Goal: Navigation & Orientation: Find specific page/section

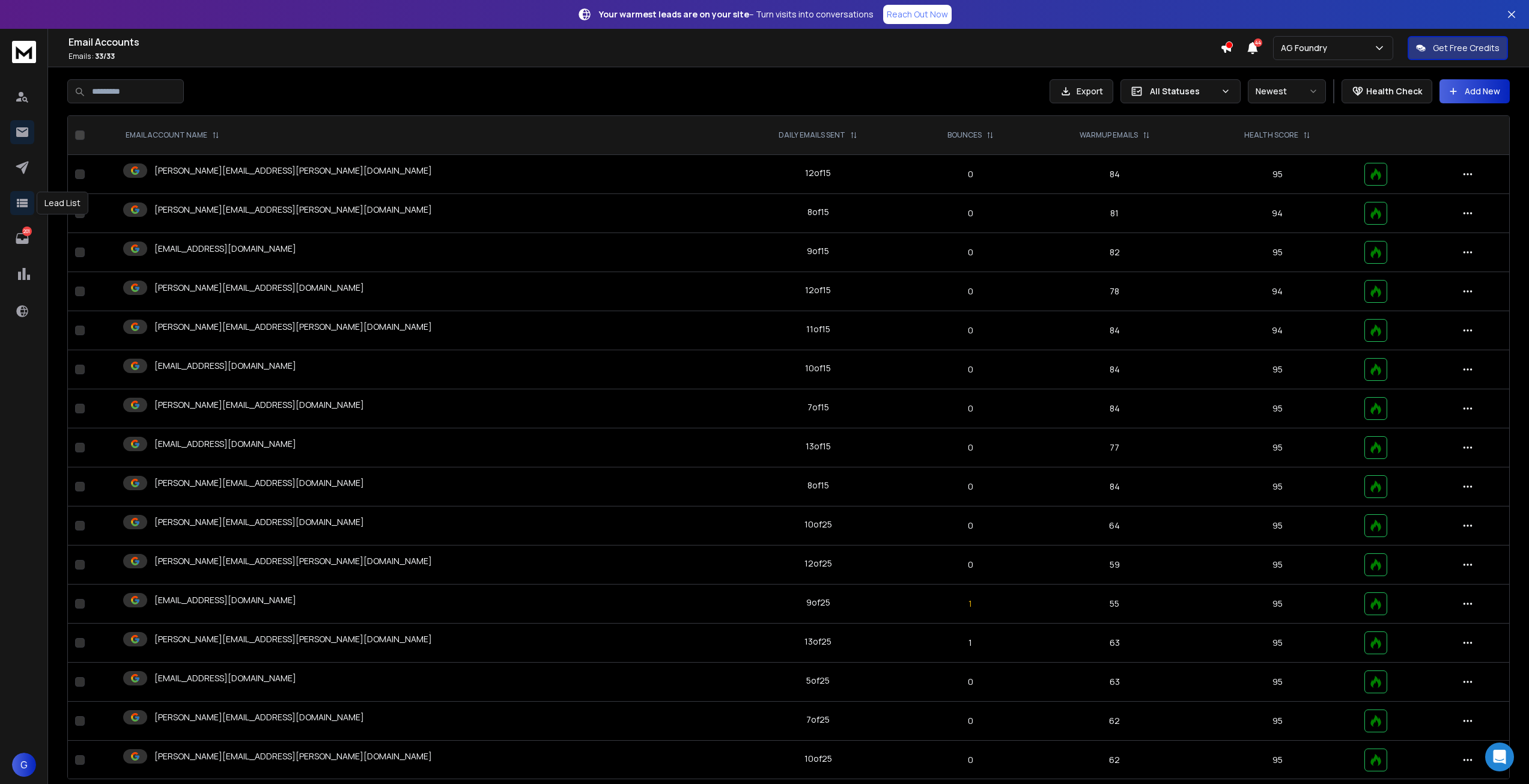
click at [25, 204] on icon at bounding box center [22, 203] width 14 height 14
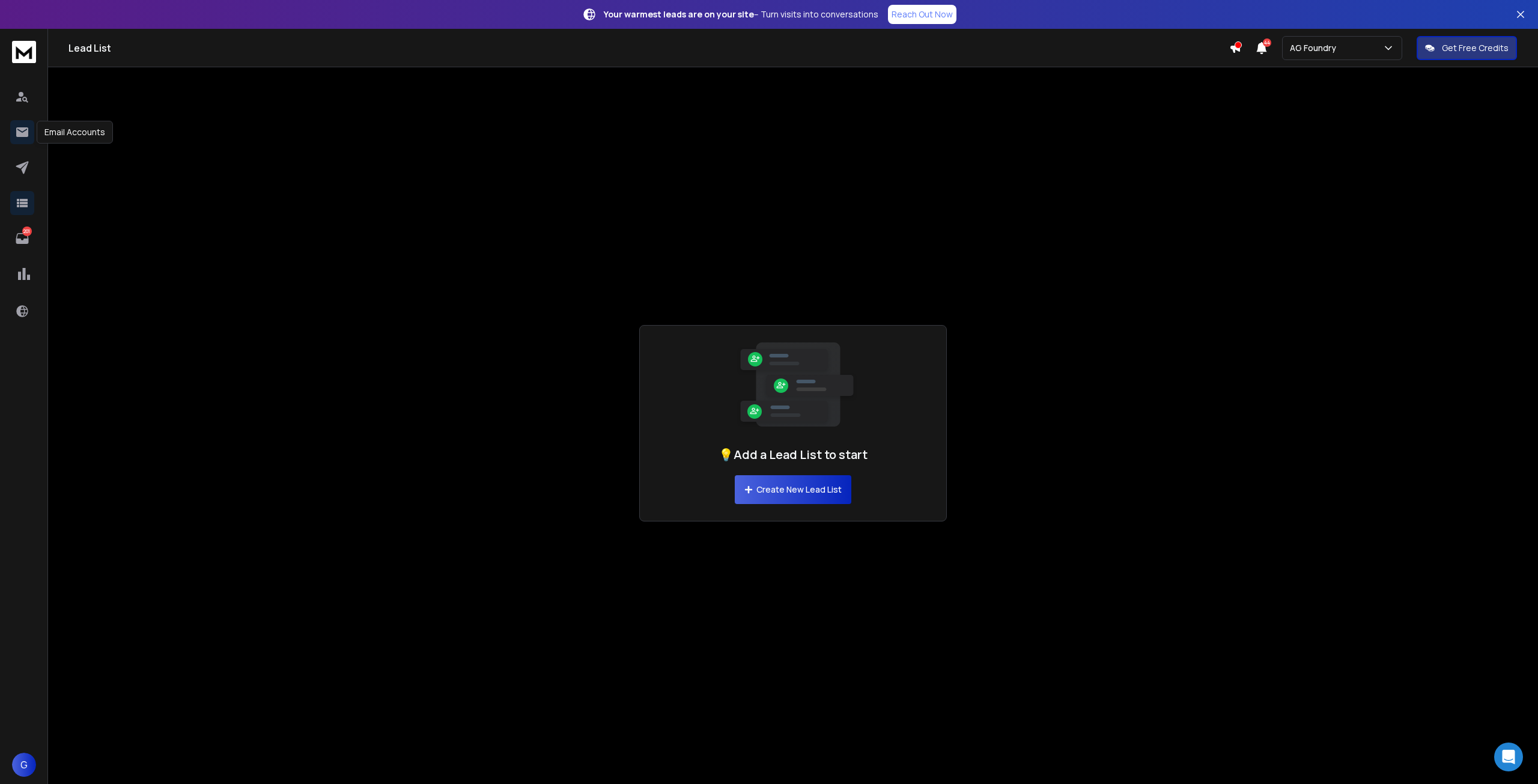
click at [22, 130] on icon at bounding box center [23, 132] width 12 height 10
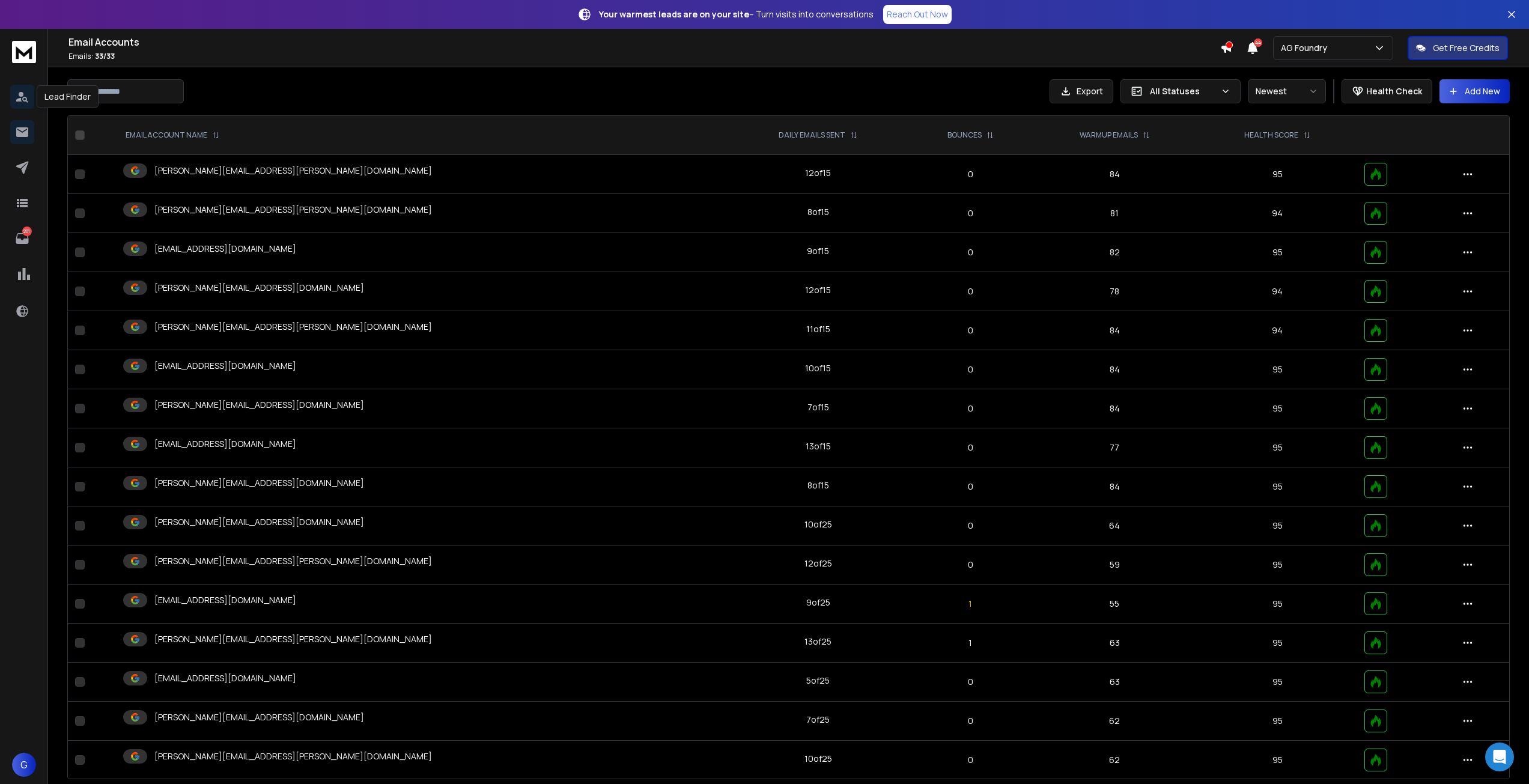
click at [27, 90] on icon at bounding box center [22, 96] width 14 height 14
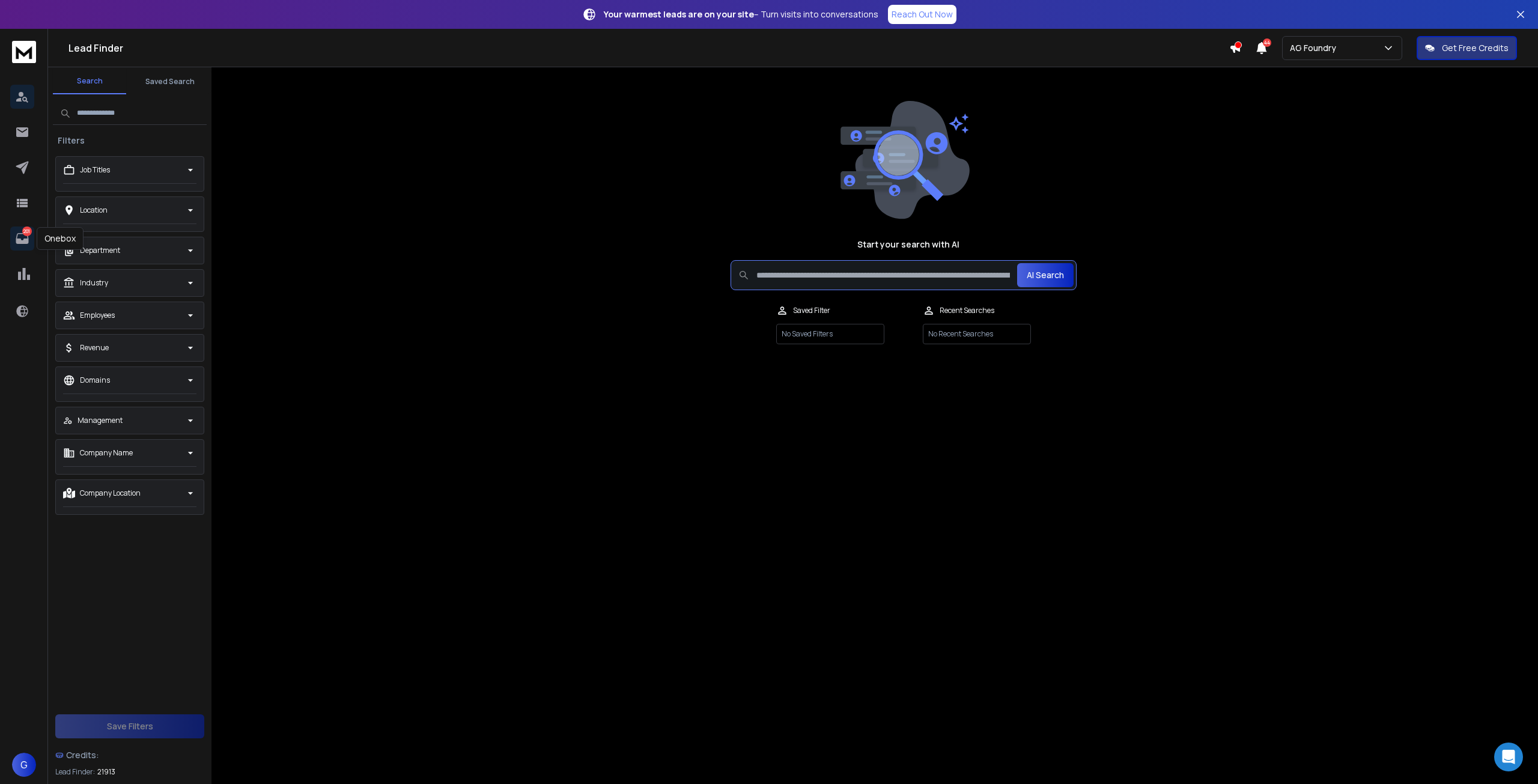
click at [20, 238] on icon at bounding box center [22, 238] width 14 height 14
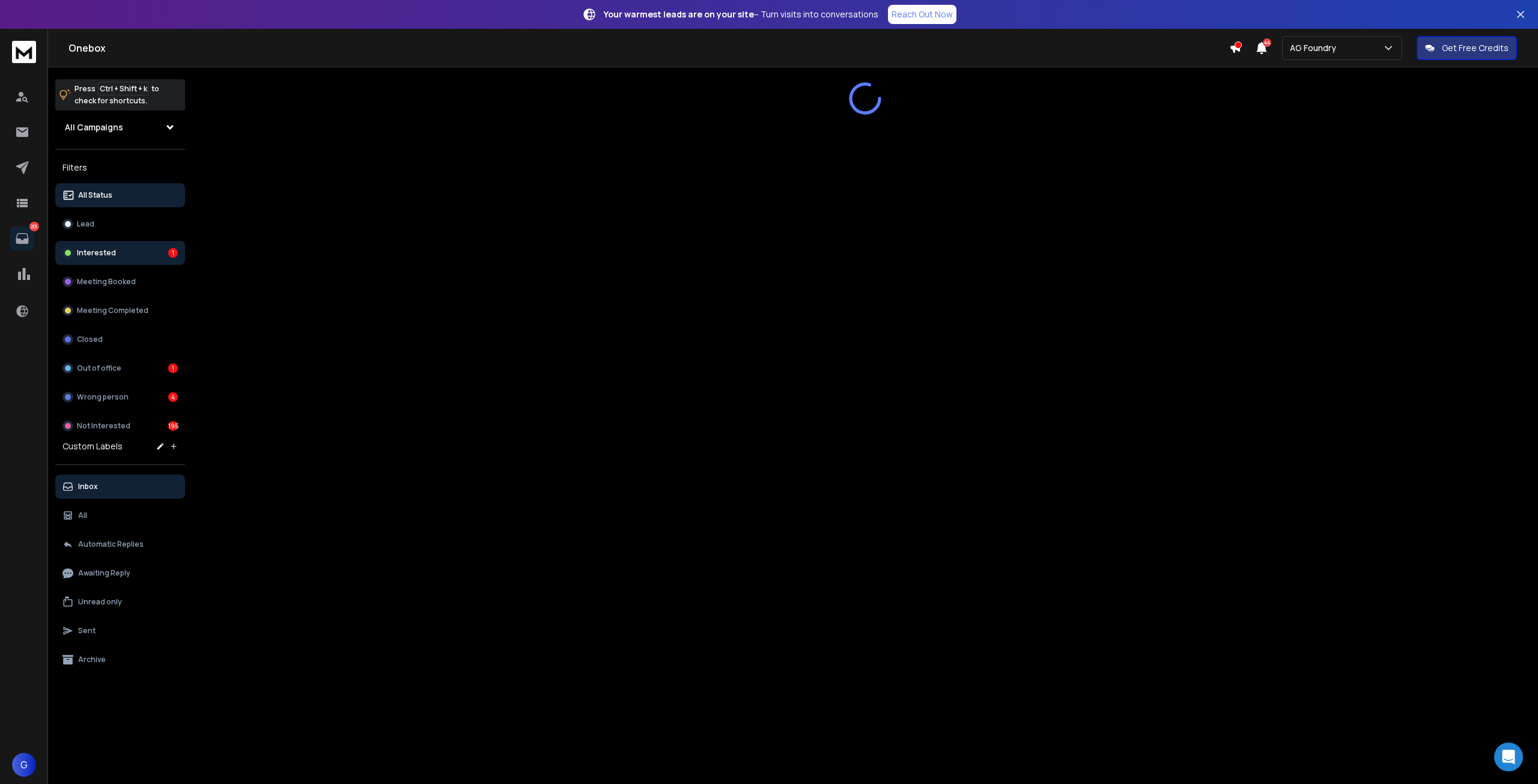
click at [134, 260] on button "Interested 1" at bounding box center [120, 252] width 130 height 24
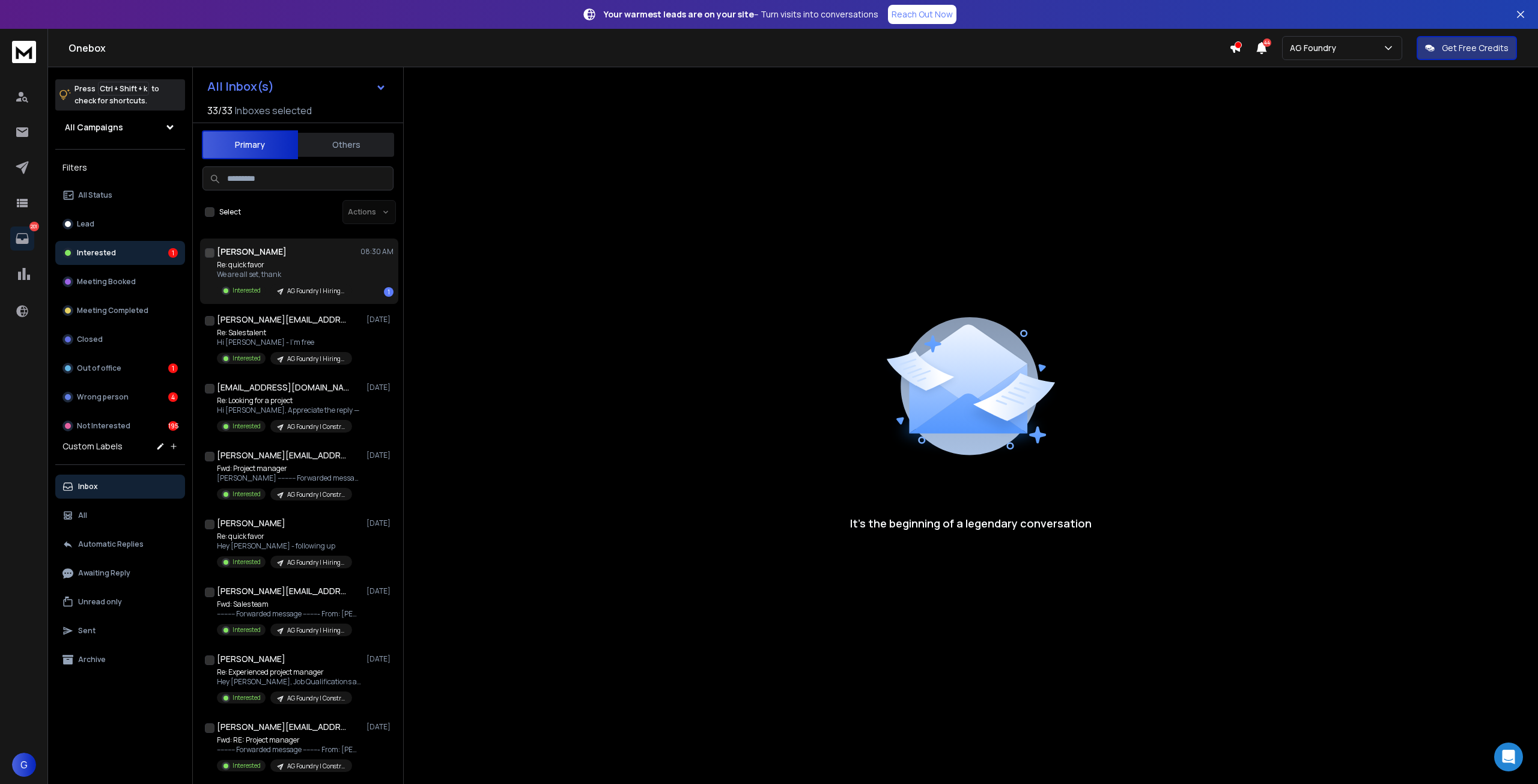
click at [313, 272] on p "We are all set, thank" at bounding box center [285, 274] width 135 height 10
